Goal: Task Accomplishment & Management: Manage account settings

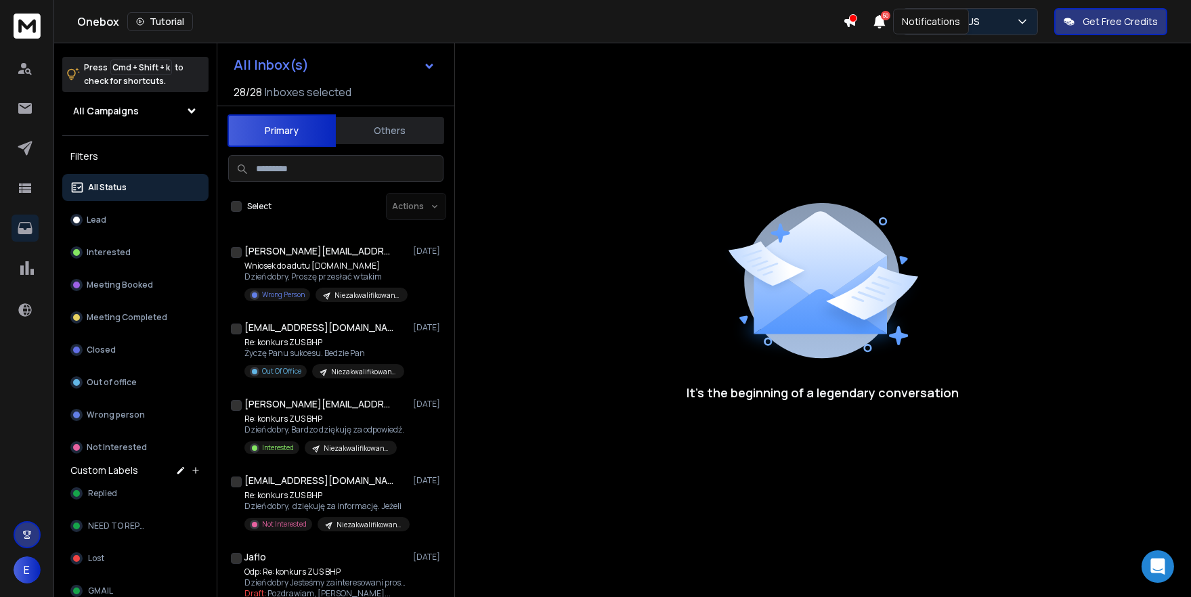
click at [979, 20] on p "🟩✍️ OpenZUS" at bounding box center [949, 22] width 74 height 14
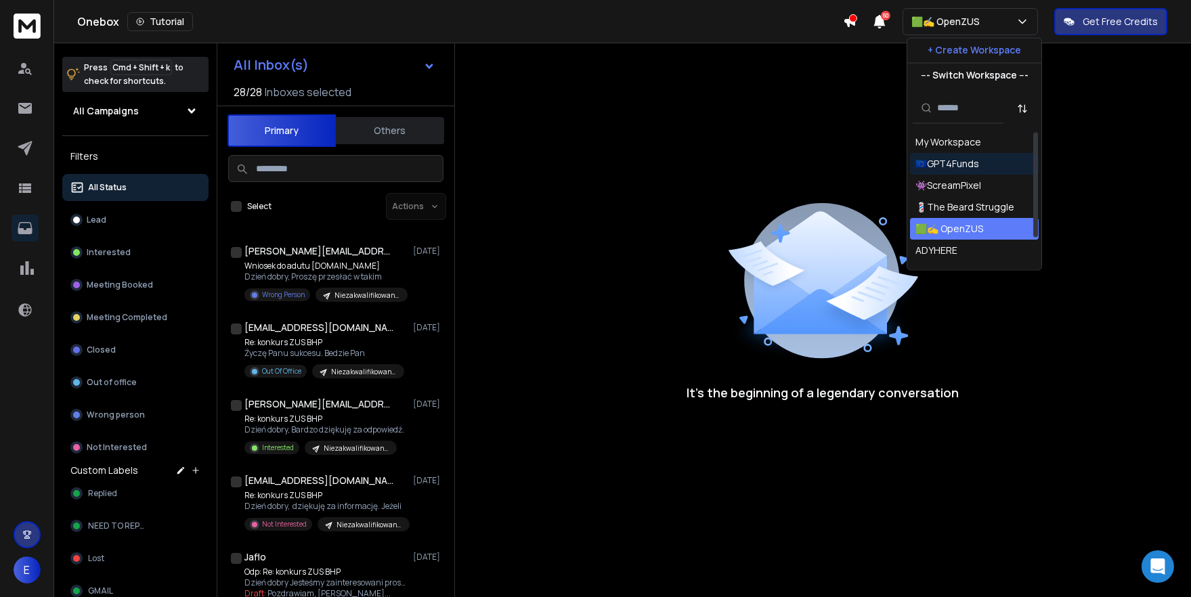
click at [963, 168] on div "🇪🇺GPT4Funds" at bounding box center [948, 164] width 64 height 14
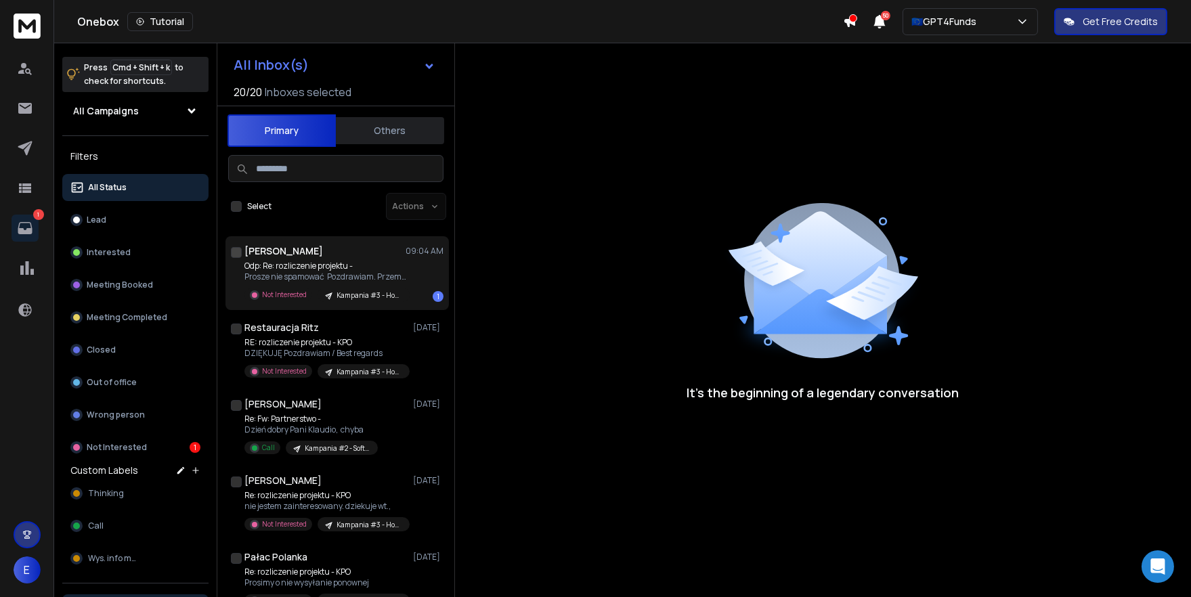
click at [288, 253] on h1 "Przemysław Kacmajor" at bounding box center [284, 252] width 79 height 14
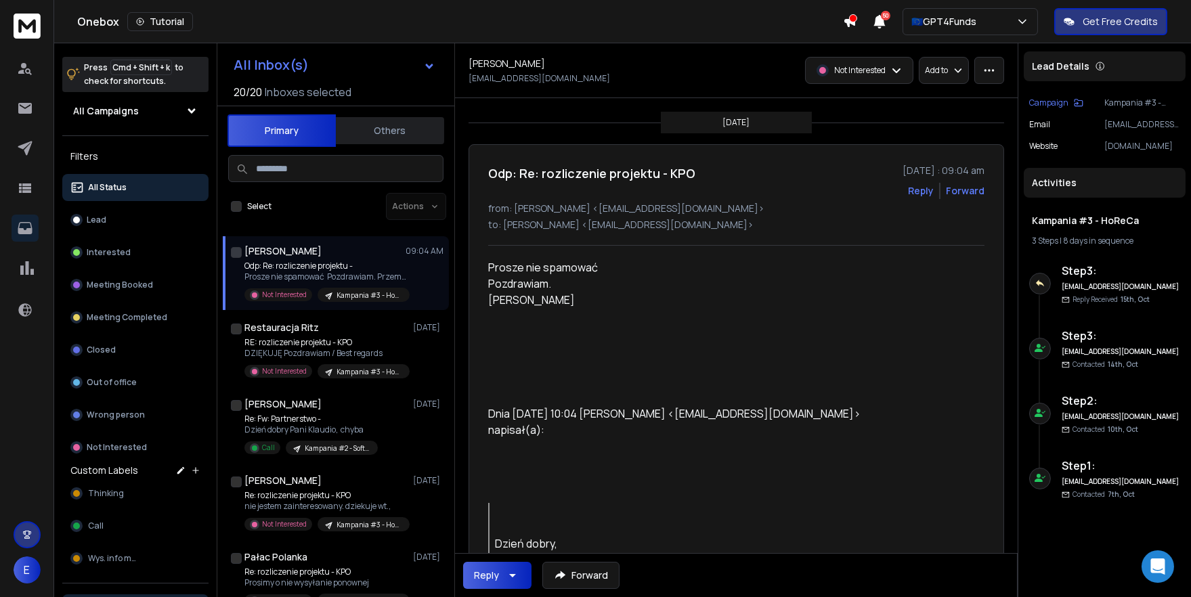
click at [237, 252] on button "button" at bounding box center [236, 252] width 11 height 11
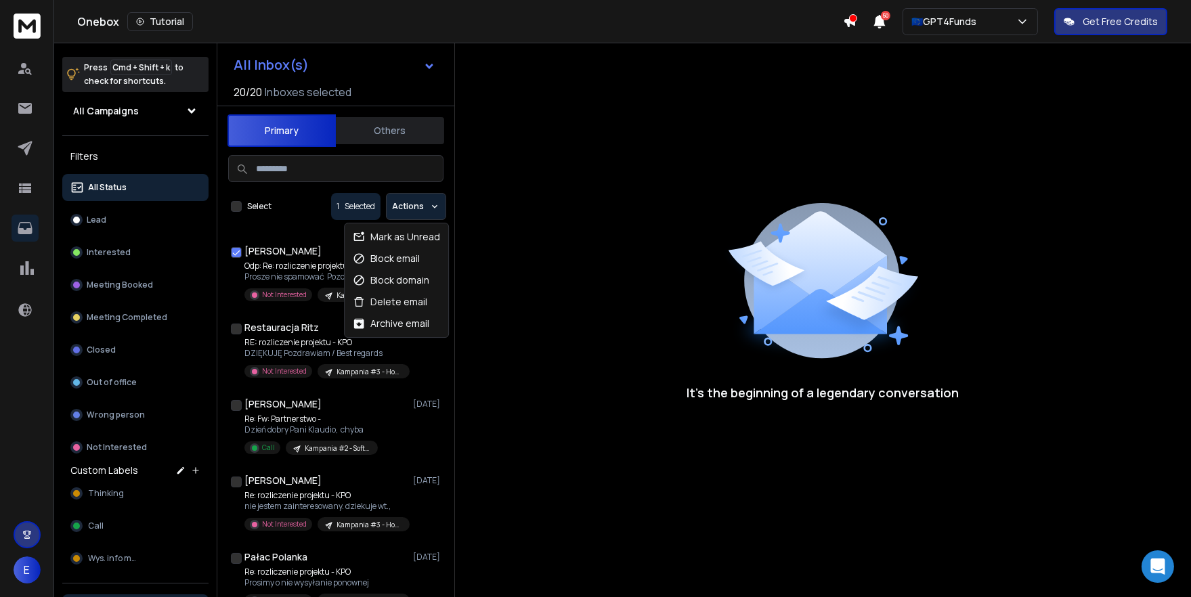
click at [402, 213] on button "Actions" at bounding box center [416, 206] width 60 height 27
click at [385, 297] on div "Delete email" at bounding box center [390, 302] width 75 height 14
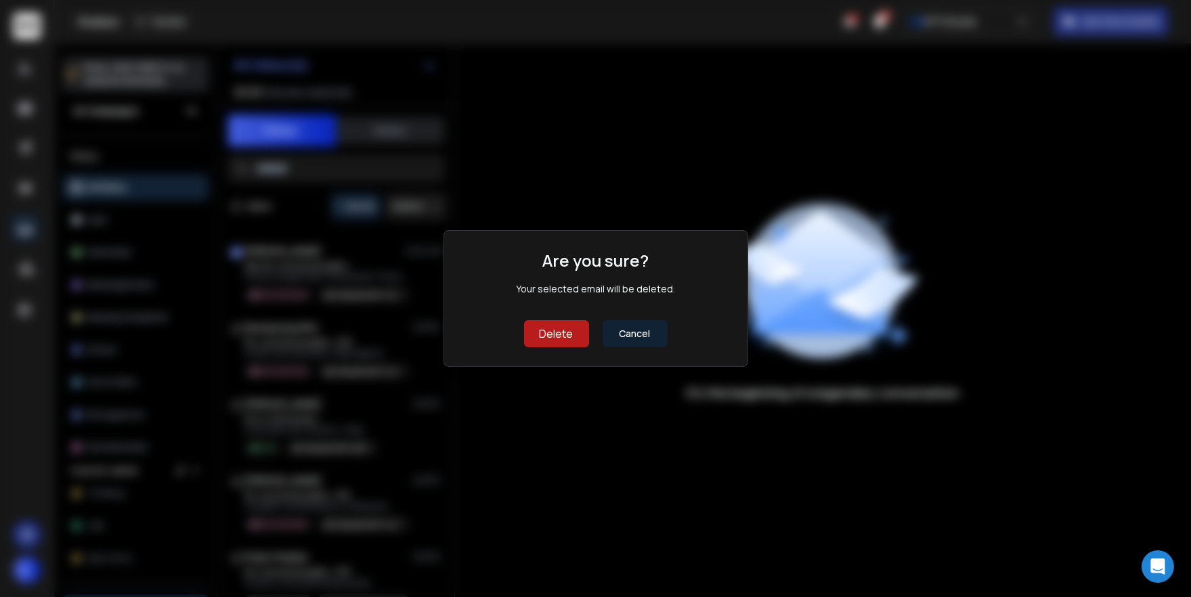
click at [553, 341] on button "Delete" at bounding box center [556, 333] width 65 height 27
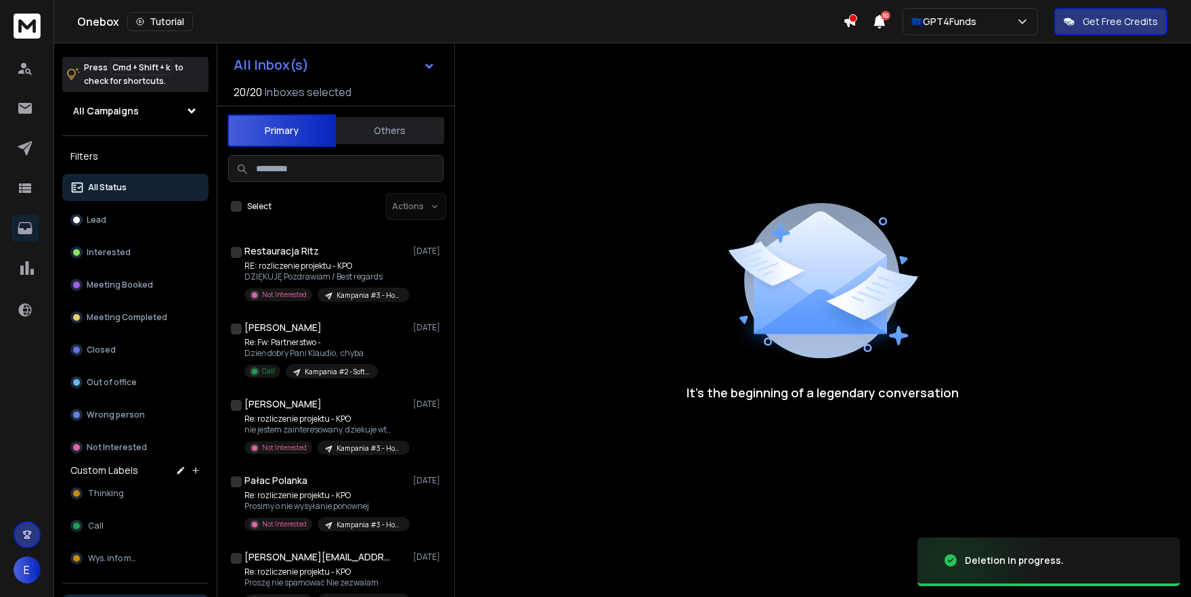
click at [41, 159] on div at bounding box center [27, 151] width 31 height 32
click at [28, 148] on icon at bounding box center [25, 149] width 14 height 14
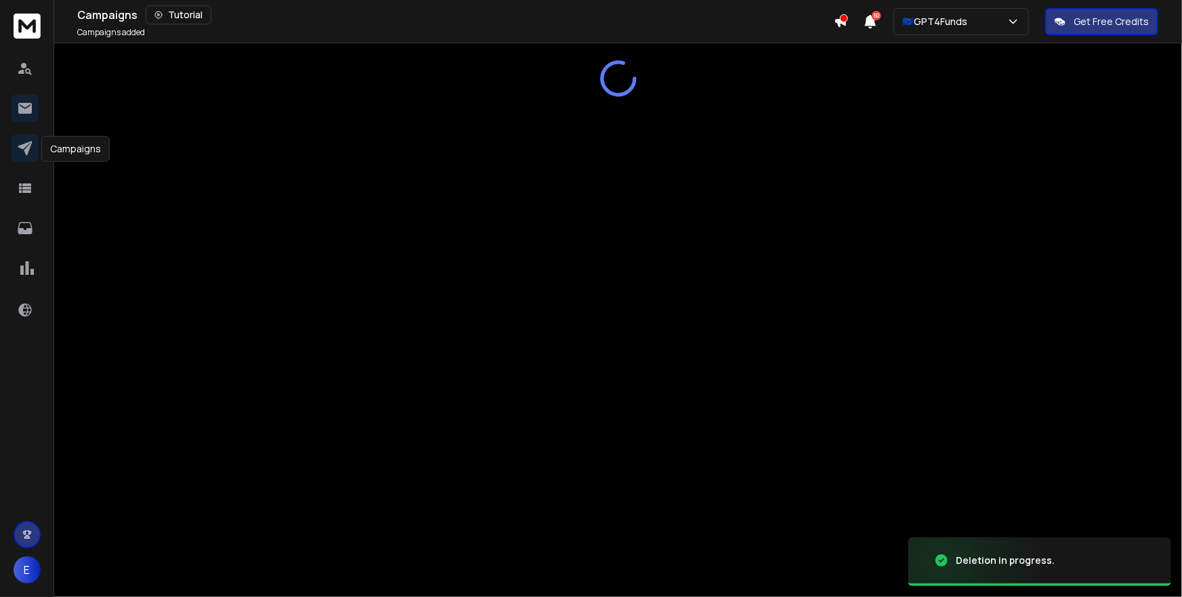
click at [26, 108] on icon at bounding box center [25, 108] width 14 height 11
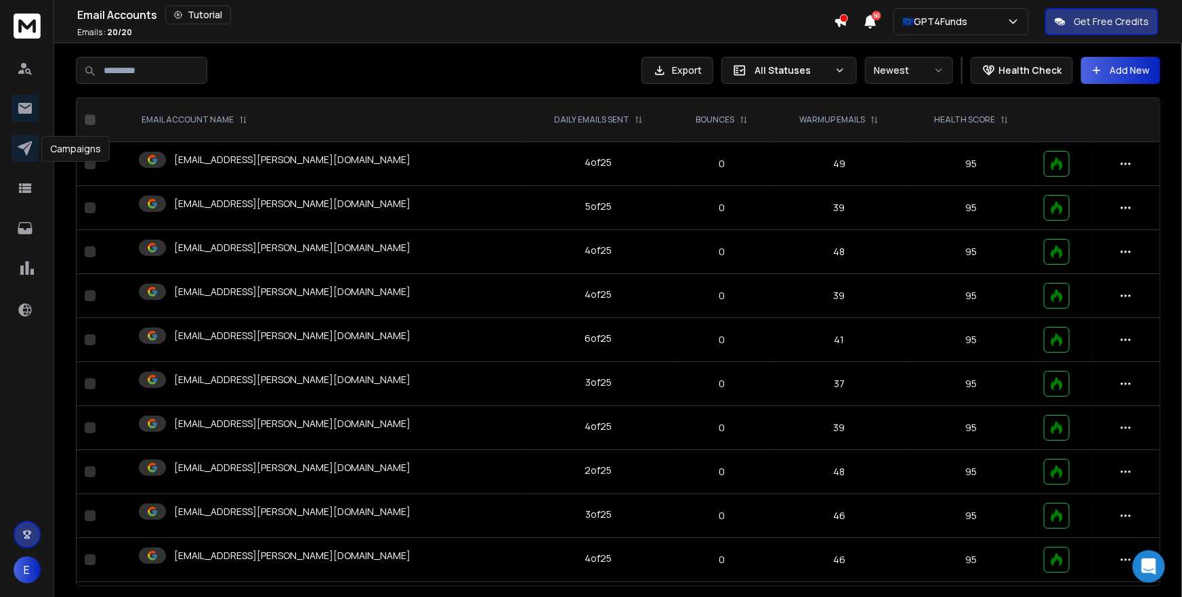
click at [27, 144] on icon at bounding box center [25, 149] width 14 height 14
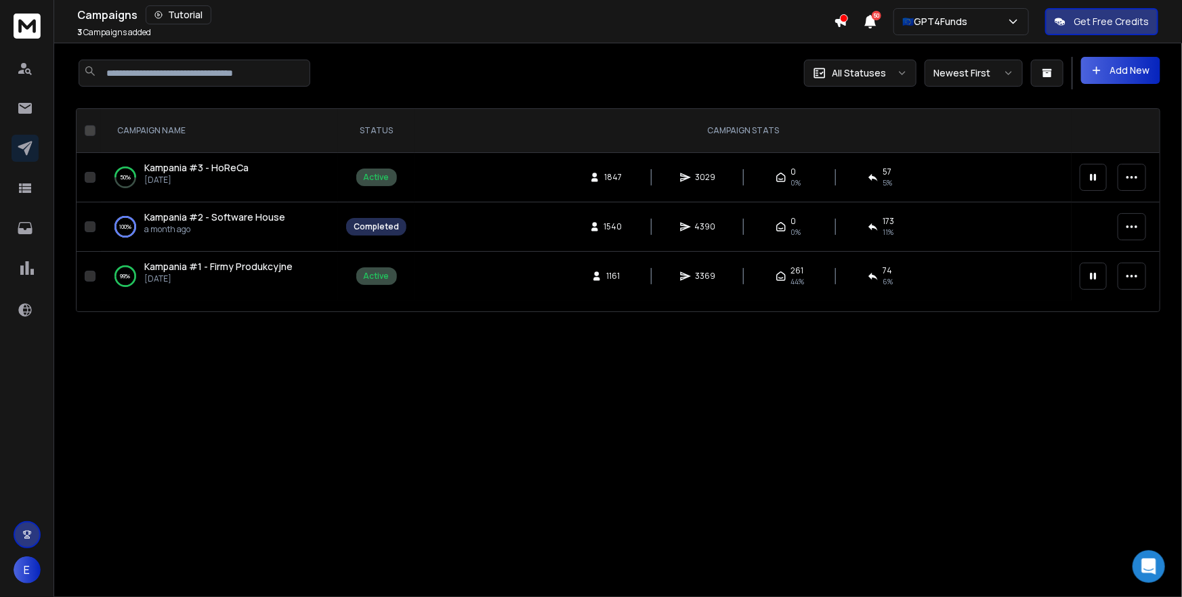
click at [167, 167] on span "Kampania #3 - HoReCa" at bounding box center [196, 167] width 104 height 13
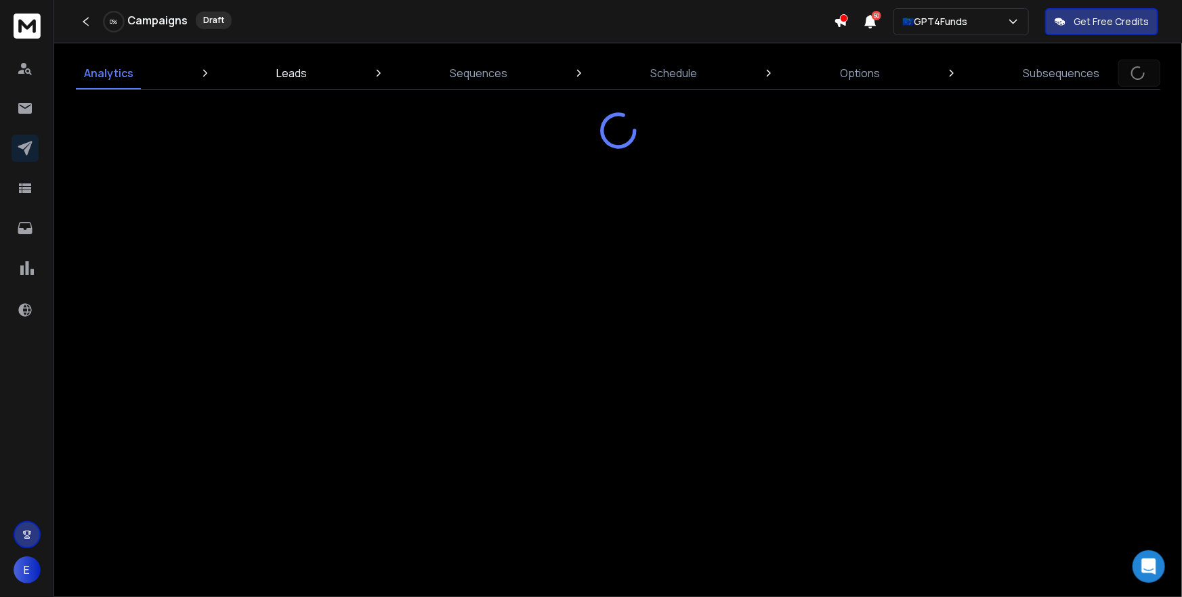
click at [289, 77] on p "Leads" at bounding box center [291, 73] width 30 height 16
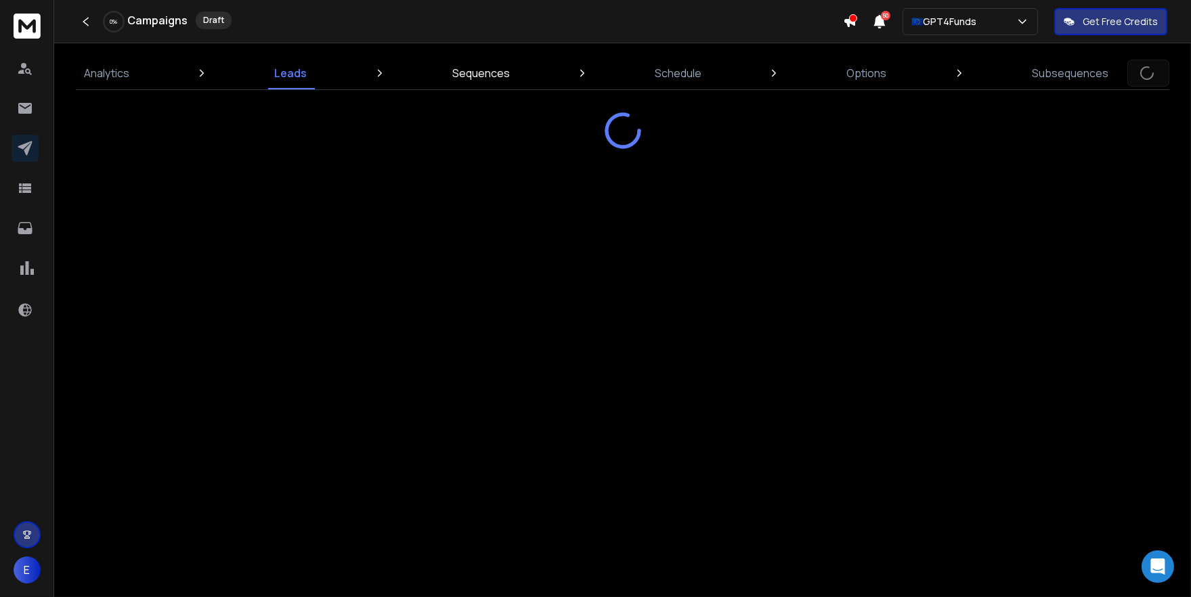
click at [488, 70] on p "Sequences" at bounding box center [481, 73] width 58 height 16
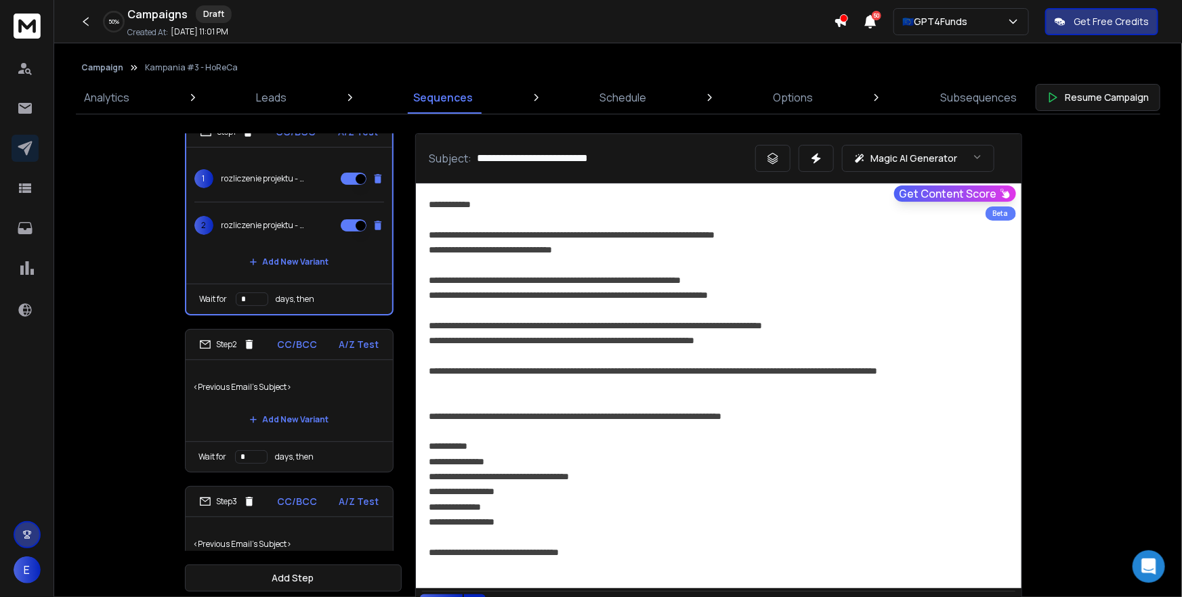
scroll to position [64, 0]
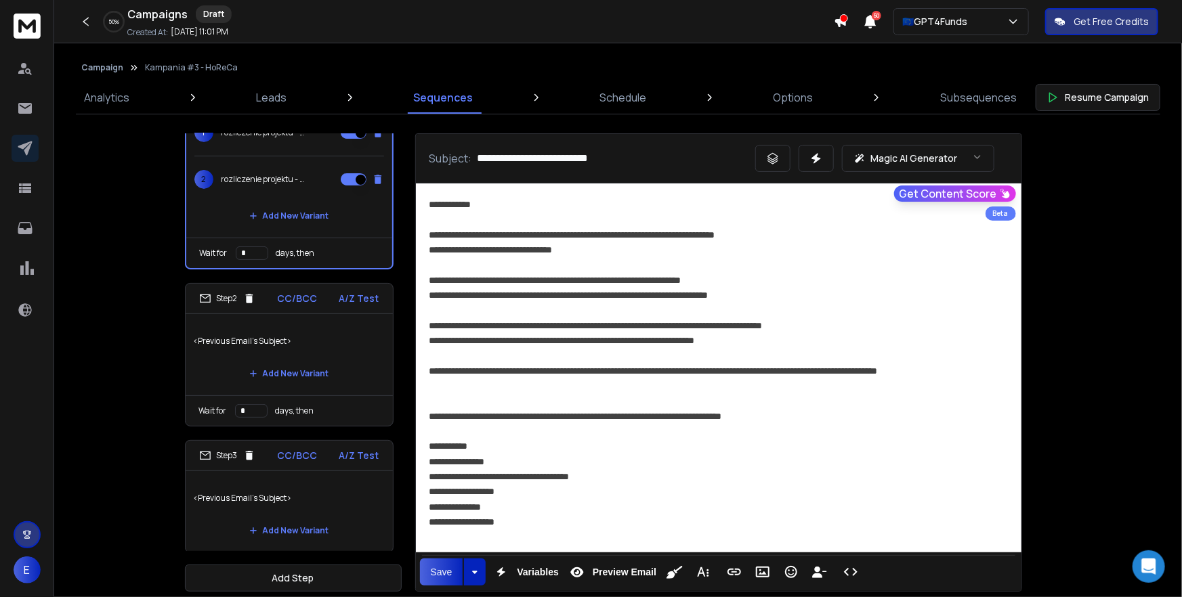
click at [259, 506] on p "<Previous Email's Subject>" at bounding box center [289, 499] width 191 height 38
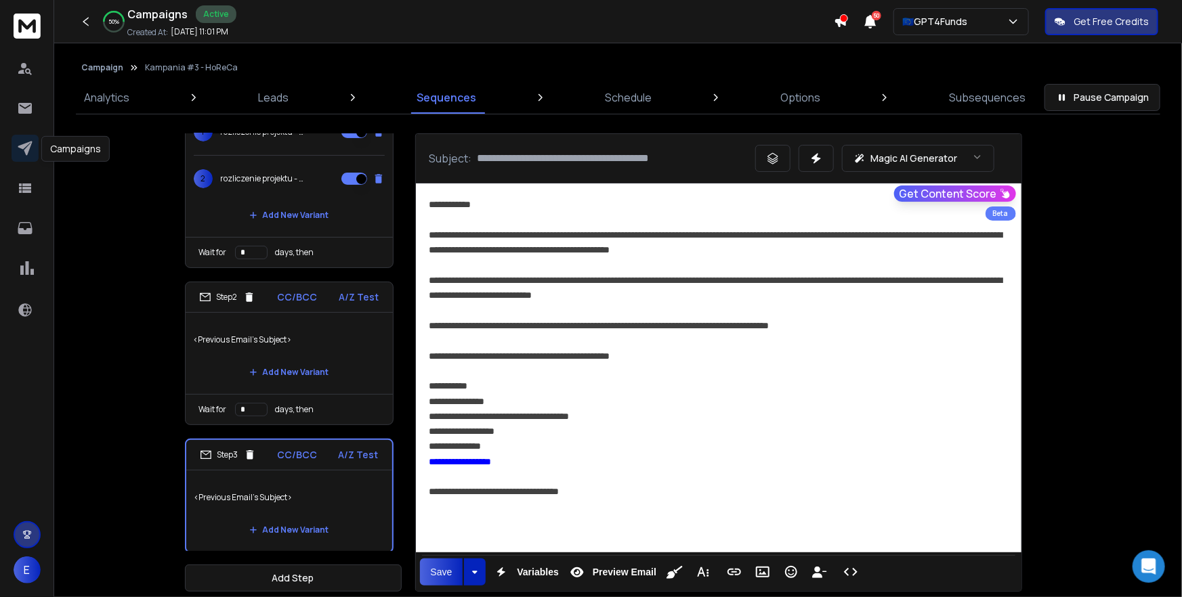
click at [28, 142] on icon at bounding box center [25, 148] width 16 height 16
